Goal: Information Seeking & Learning: Learn about a topic

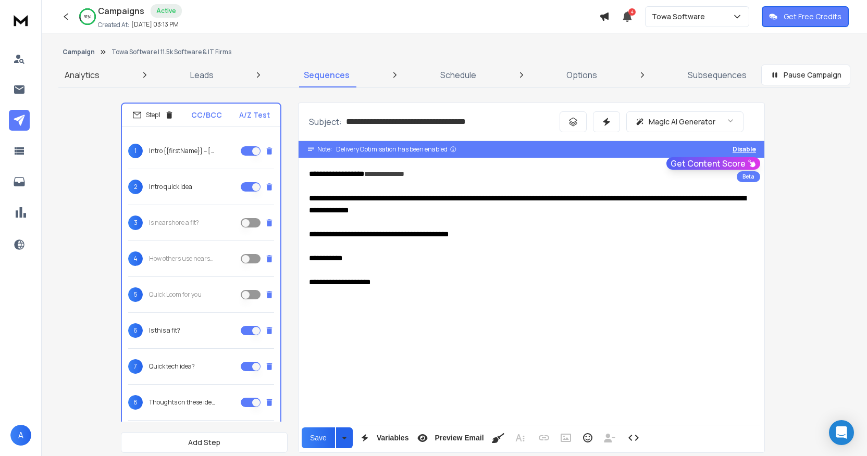
click at [87, 73] on p "Analytics" at bounding box center [82, 75] width 35 height 13
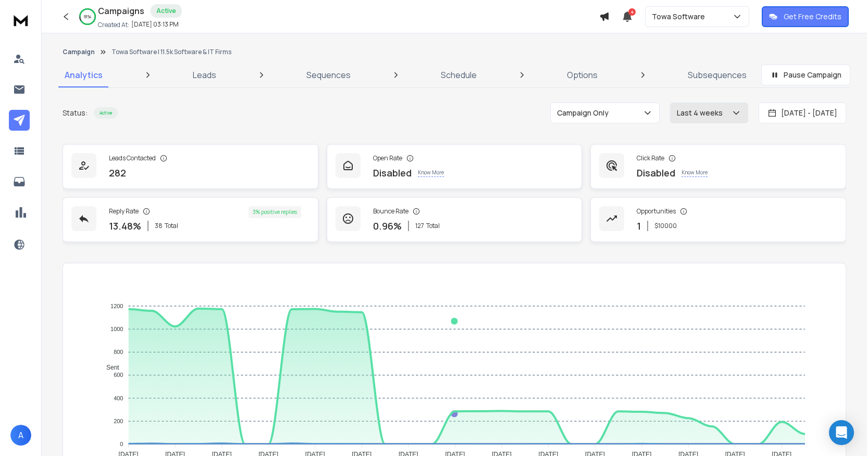
click at [710, 113] on button "Last 4 weeks" at bounding box center [709, 113] width 78 height 21
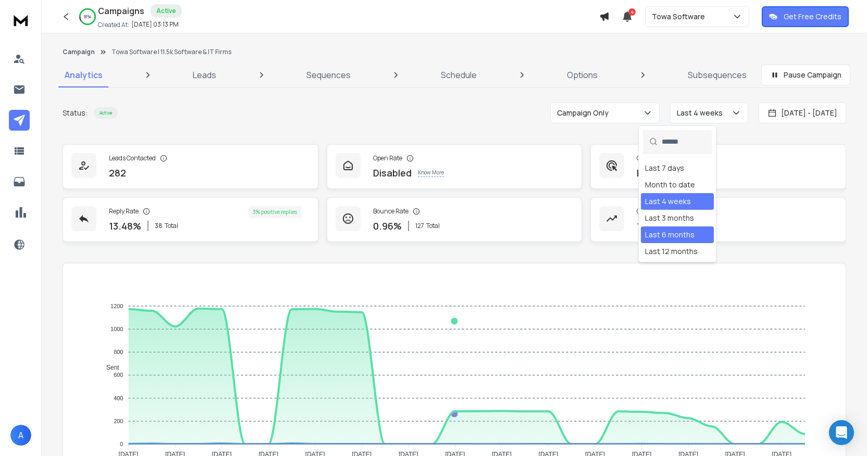
click at [688, 234] on div "Last 6 months" at bounding box center [669, 235] width 49 height 10
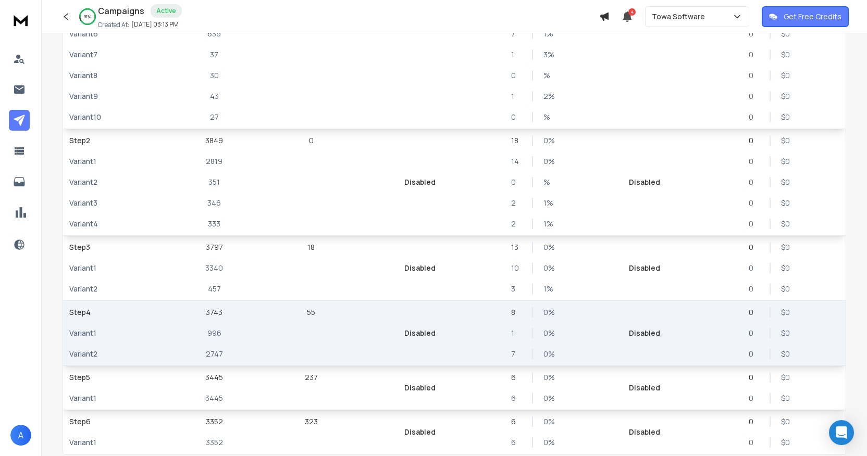
scroll to position [708, 0]
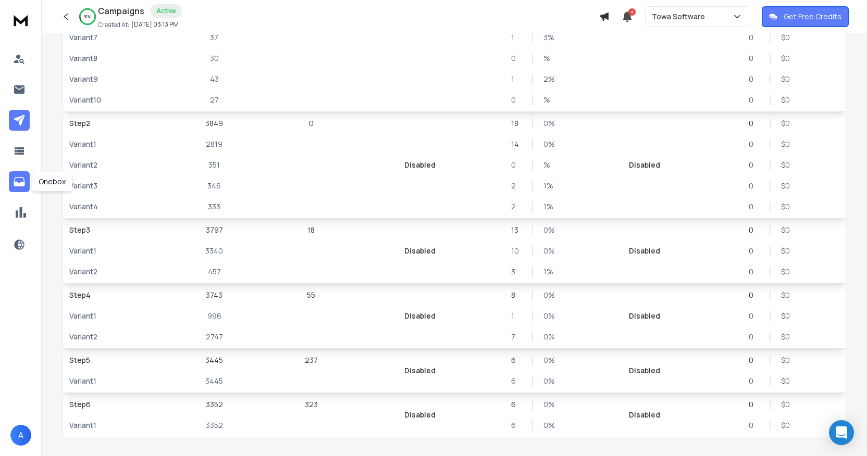
click at [17, 181] on icon at bounding box center [19, 182] width 13 height 13
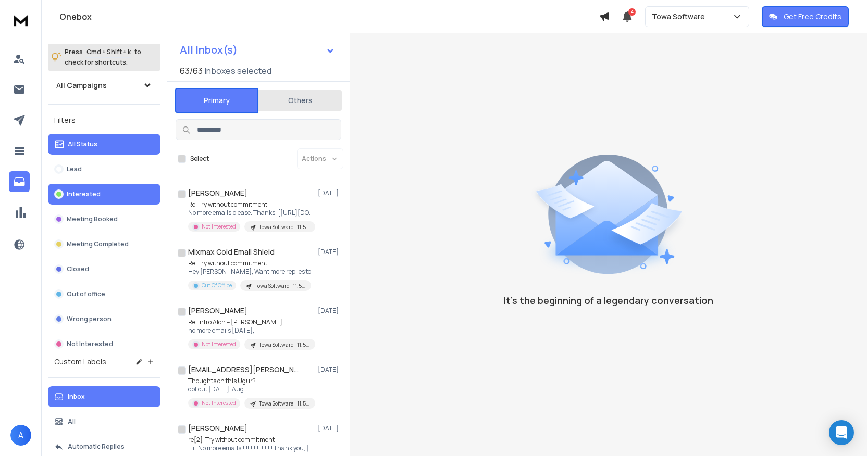
click at [93, 193] on p "Interested" at bounding box center [84, 194] width 34 height 8
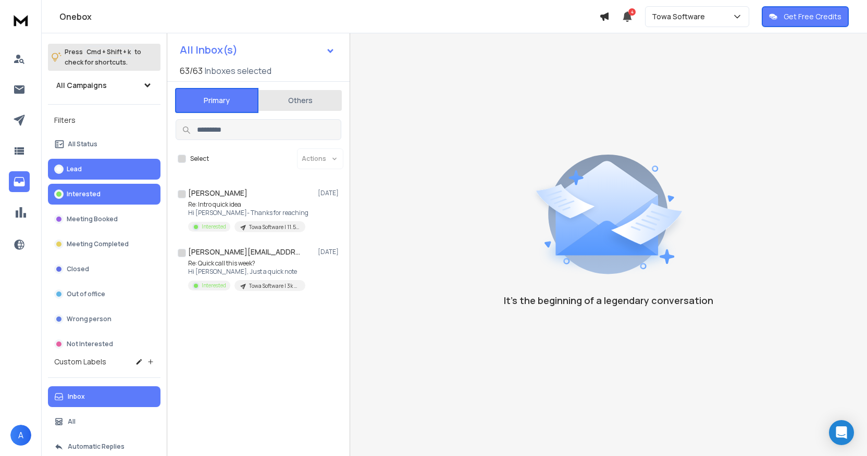
click at [91, 166] on button "Lead" at bounding box center [104, 169] width 113 height 21
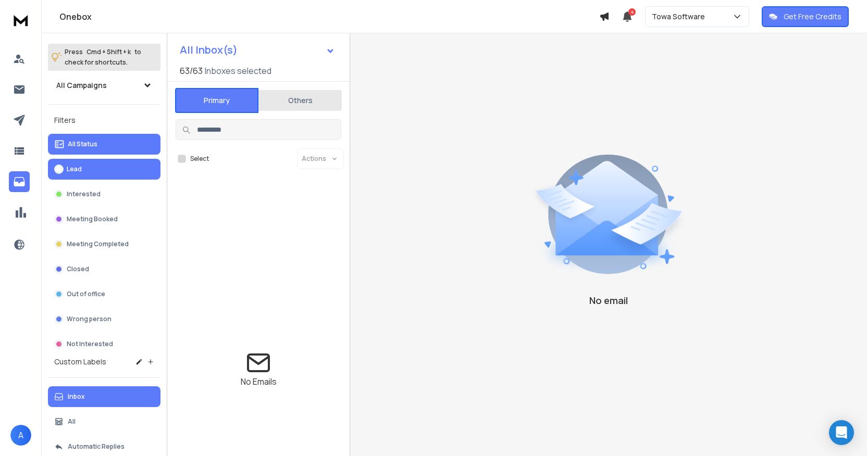
click at [100, 141] on button "All Status" at bounding box center [104, 144] width 113 height 21
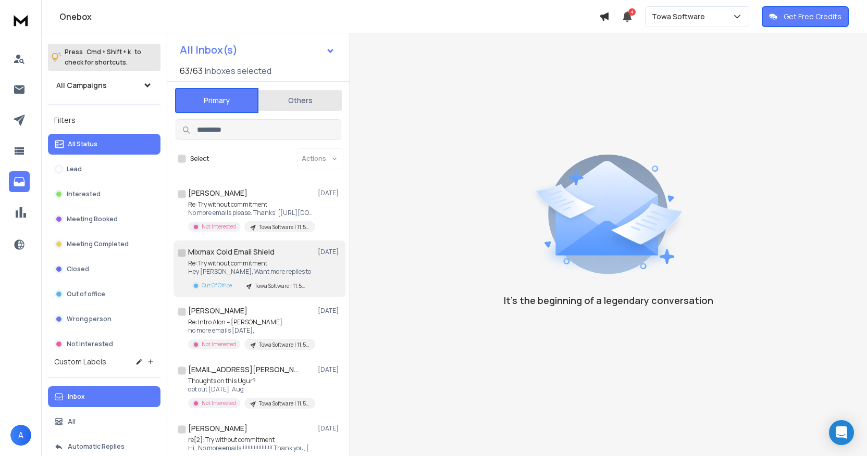
click at [246, 269] on p "Hey [PERSON_NAME], Want more replies to" at bounding box center [249, 272] width 123 height 8
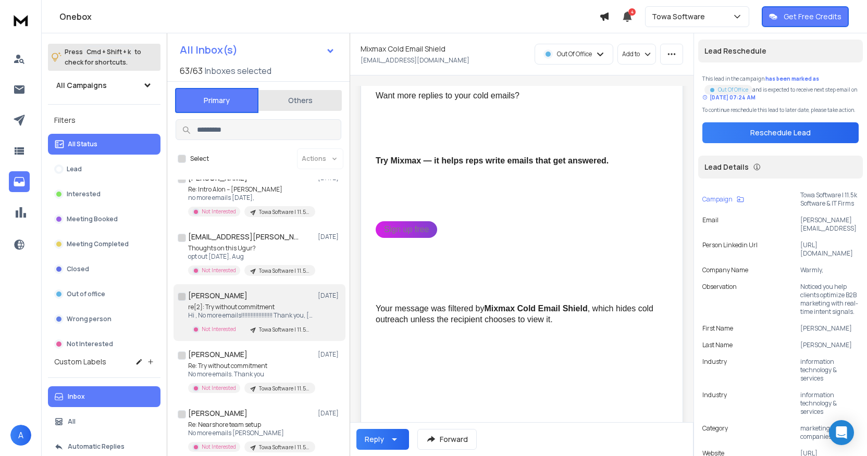
scroll to position [131, 0]
click at [269, 307] on p "re[2]: Try without commitment" at bounding box center [250, 309] width 125 height 8
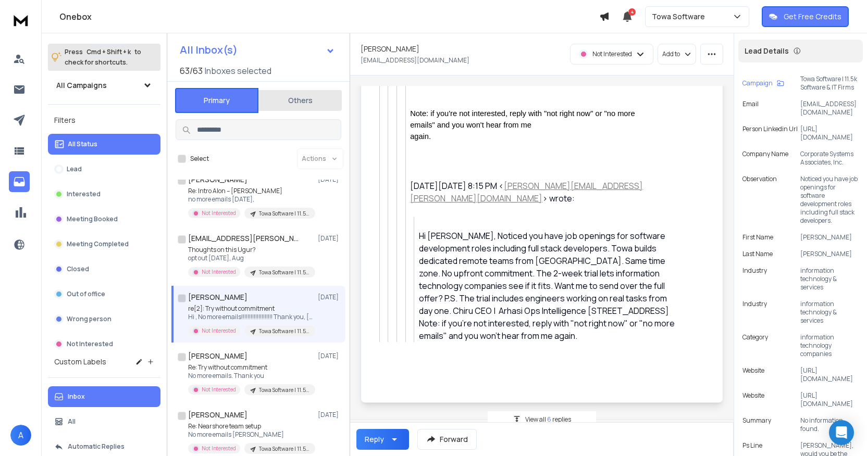
scroll to position [2725, 0]
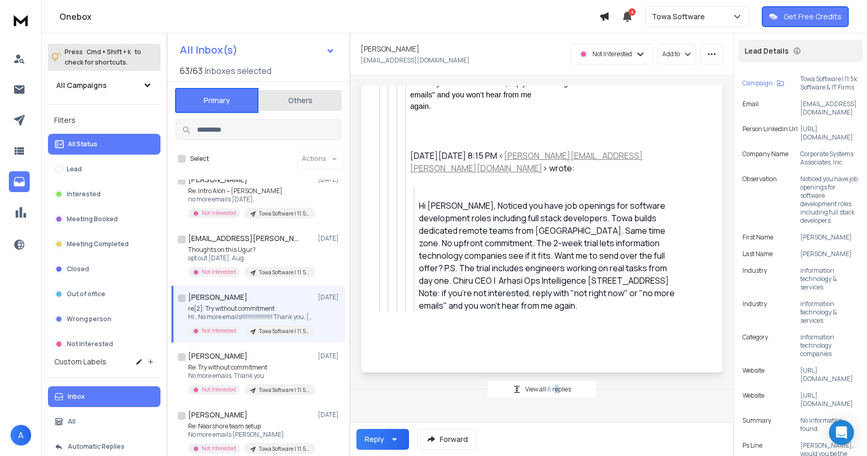
click at [553, 390] on p "View all 6 replies" at bounding box center [548, 389] width 46 height 8
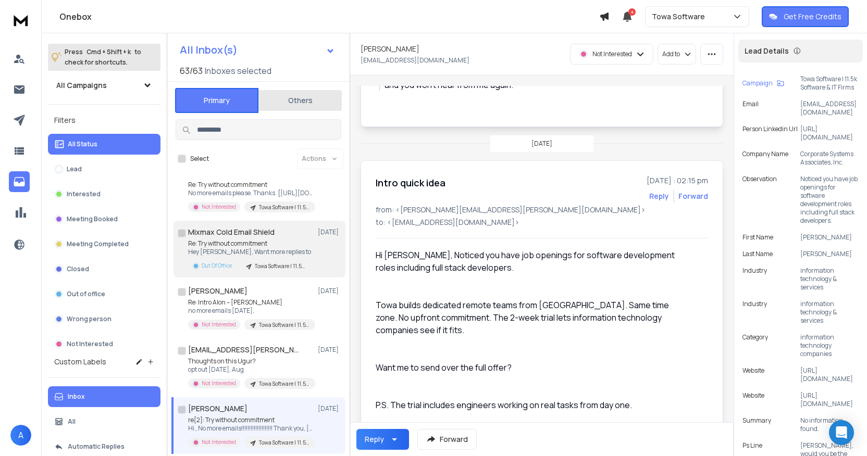
scroll to position [0, 0]
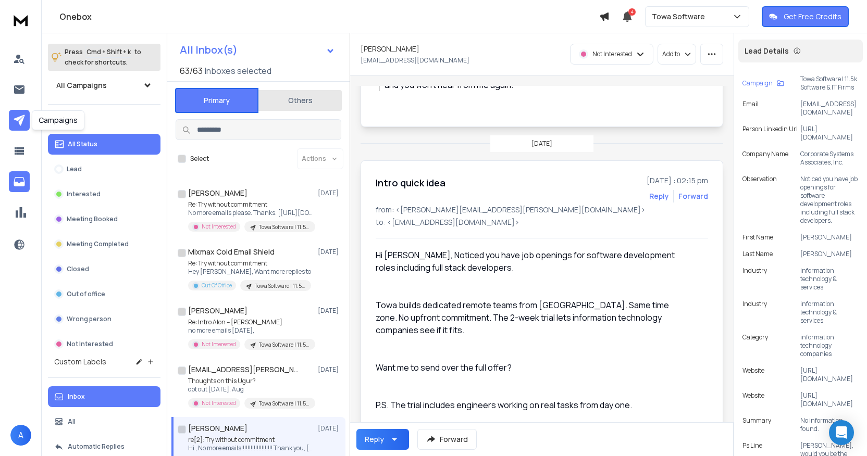
click at [18, 119] on icon at bounding box center [19, 120] width 11 height 11
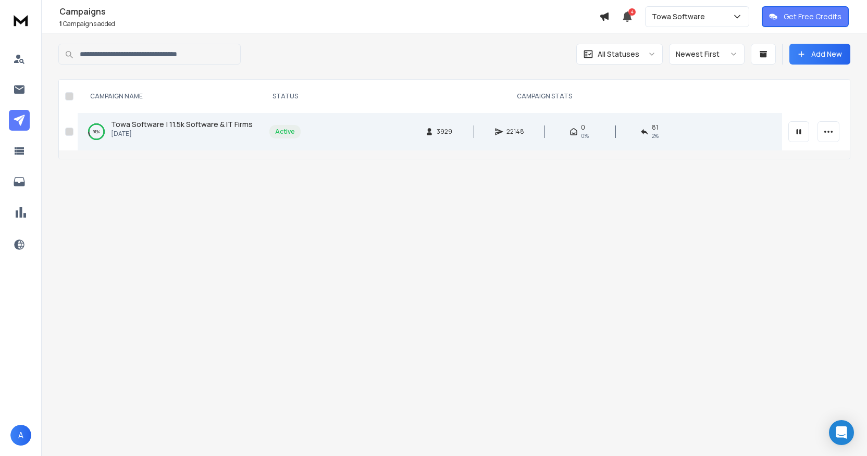
click at [128, 121] on span "Towa Software | 11.5k Software & IT Firms" at bounding box center [182, 124] width 142 height 10
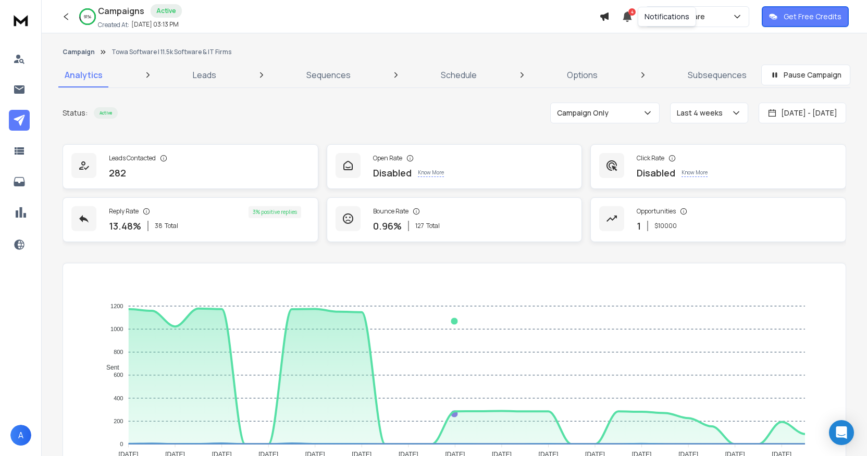
click at [632, 18] on icon at bounding box center [626, 16] width 9 height 10
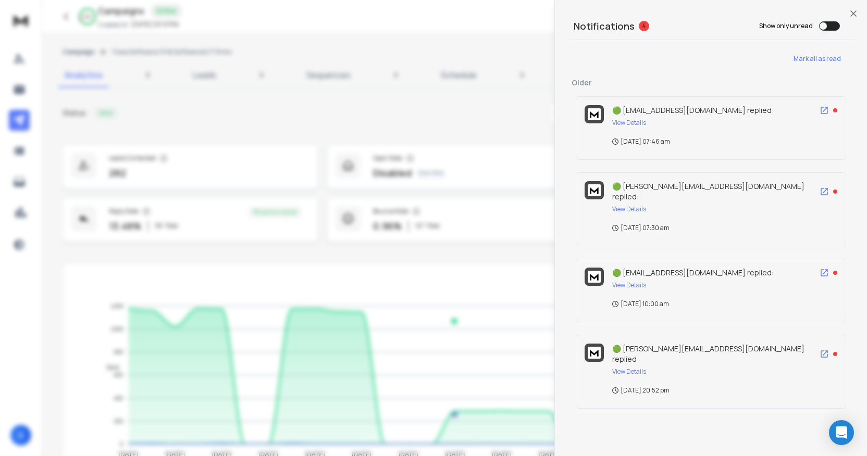
click at [497, 44] on body "Get only verified leads with our AI-powered Lead Finder, starting at $22/mo Try…" at bounding box center [433, 228] width 867 height 456
